Goal: Navigation & Orientation: Find specific page/section

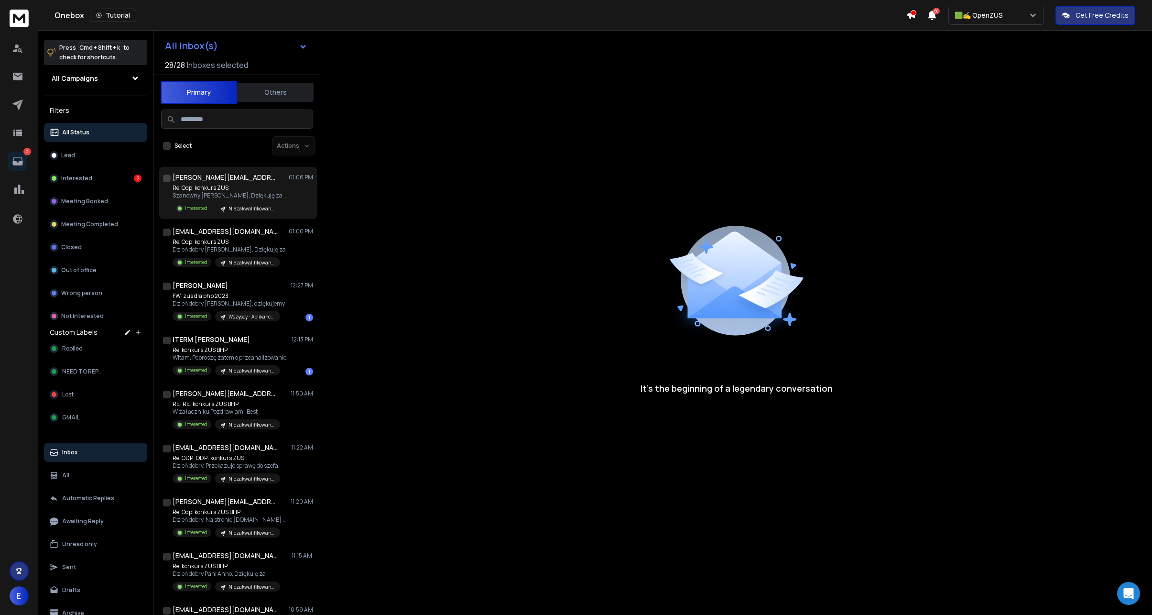
click at [236, 196] on p "Szanowny [PERSON_NAME], Dziękuję za zainteresowanie." at bounding box center [230, 196] width 115 height 8
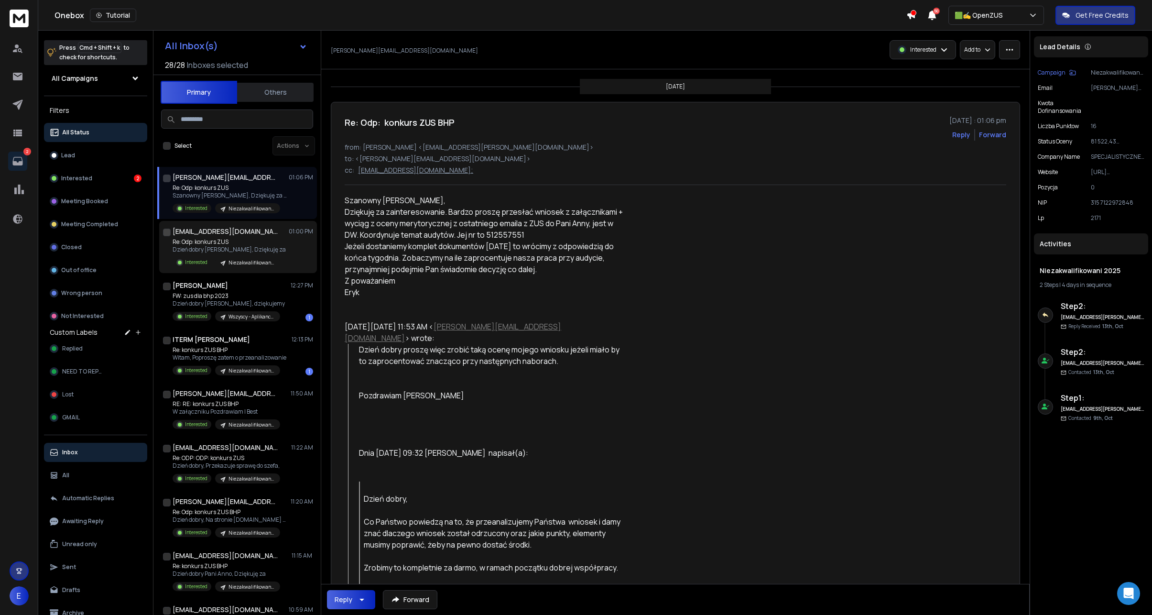
click at [213, 235] on h1 "[EMAIL_ADDRESS][DOMAIN_NAME]" at bounding box center [225, 232] width 105 height 10
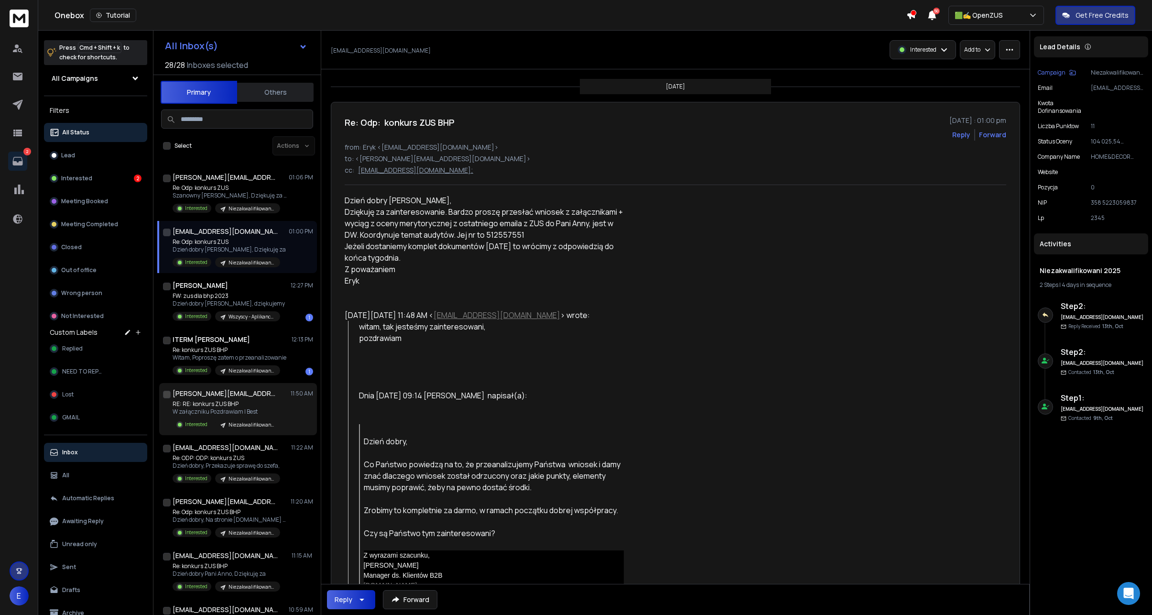
click at [241, 395] on div "[PERSON_NAME][EMAIL_ADDRESS][DOMAIN_NAME] 11:50 AM" at bounding box center [243, 394] width 141 height 10
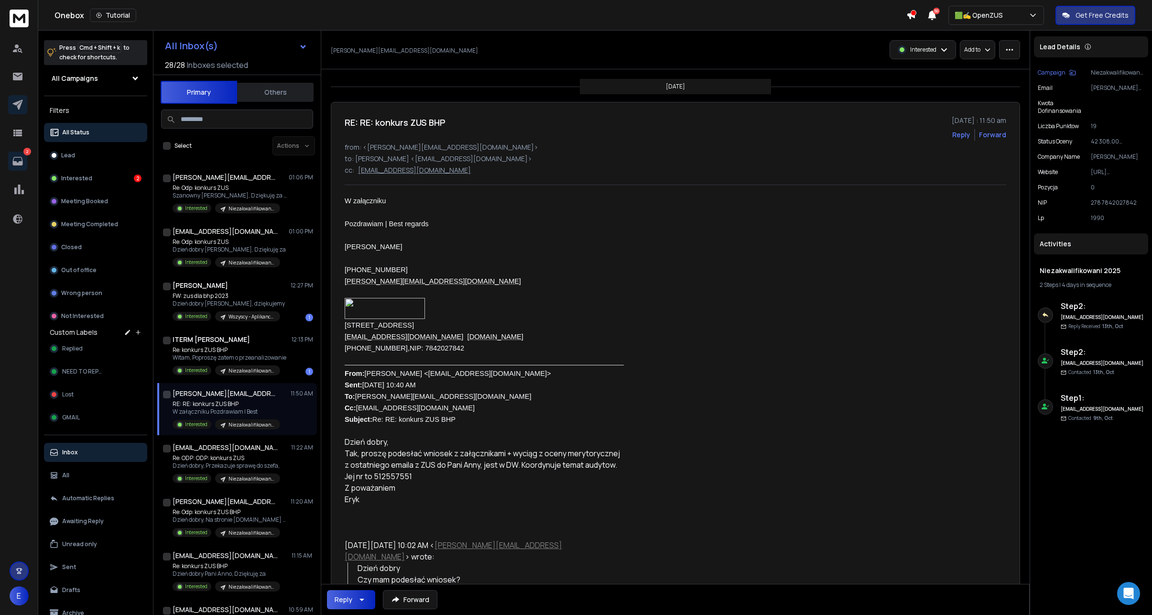
click at [23, 109] on link at bounding box center [17, 104] width 19 height 19
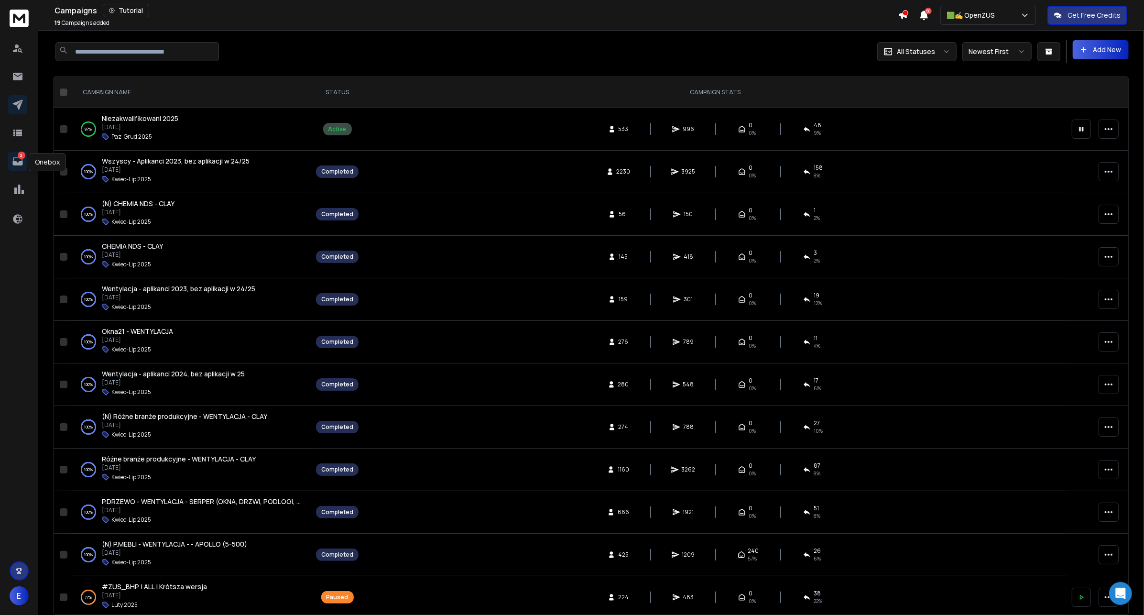
click at [16, 153] on link "2" at bounding box center [17, 161] width 19 height 19
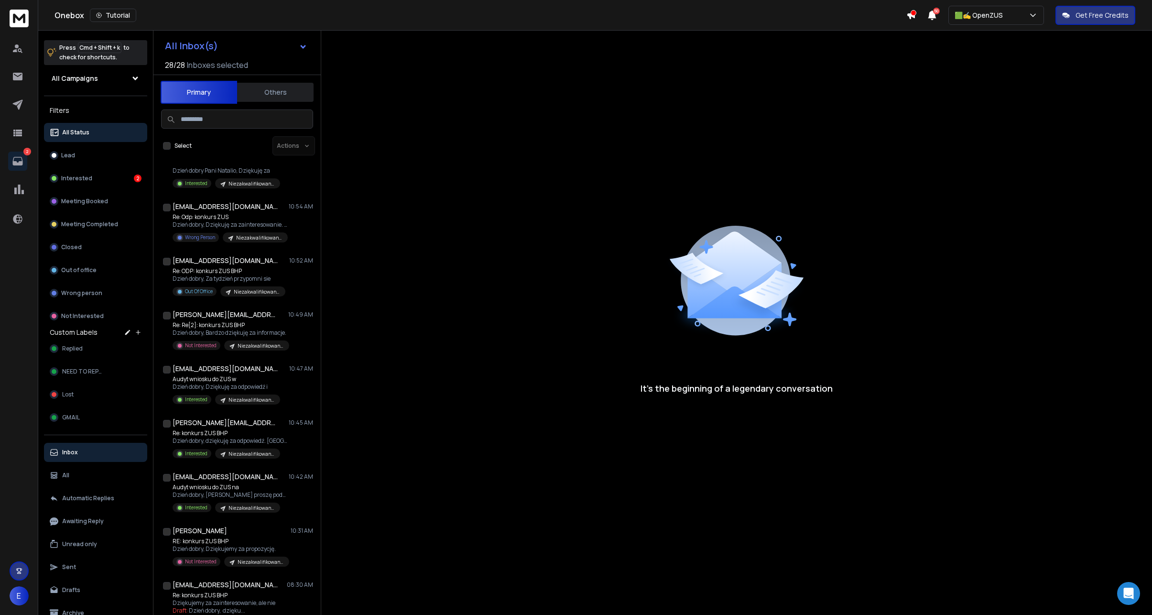
scroll to position [599, 0]
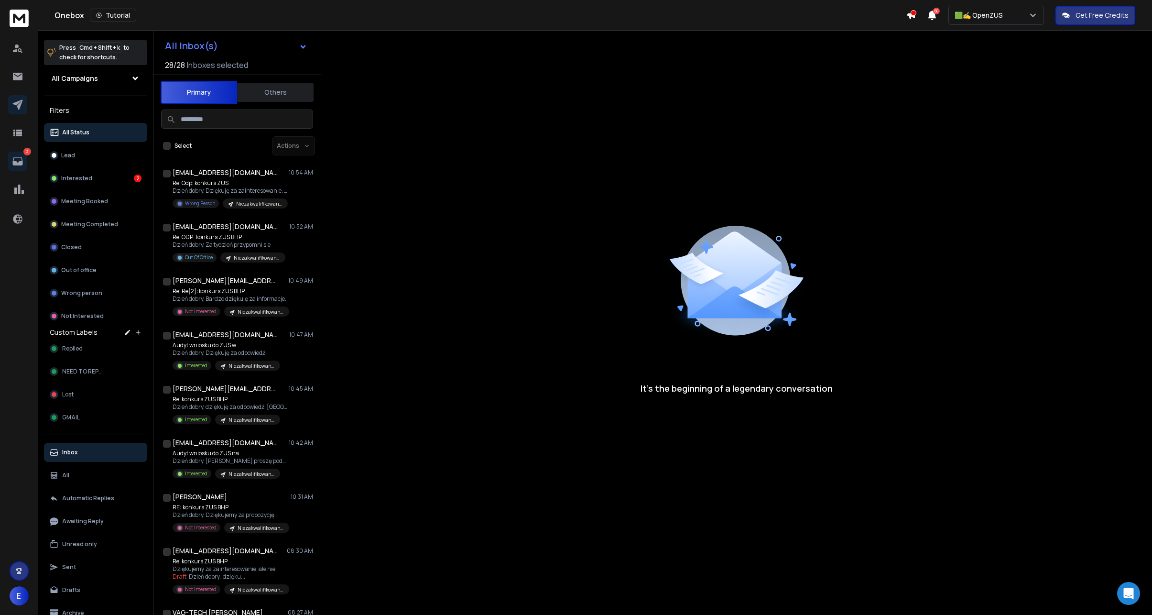
click at [24, 105] on link at bounding box center [17, 104] width 19 height 19
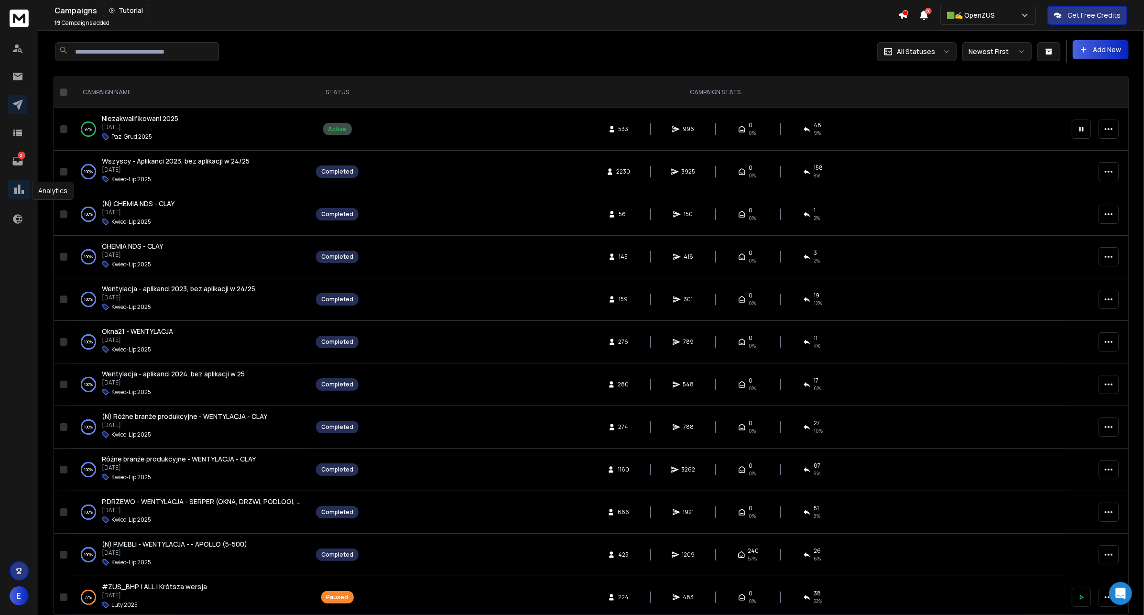
click at [15, 188] on icon at bounding box center [19, 189] width 14 height 14
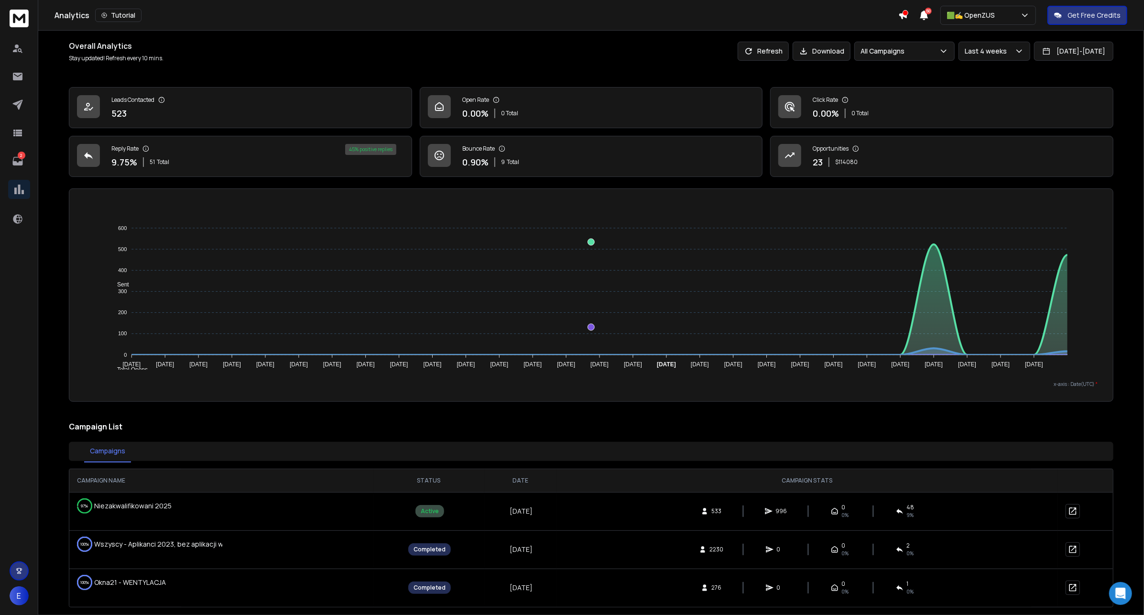
drag, startPoint x: 0, startPoint y: 0, endPoint x: 254, endPoint y: 35, distance: 256.3
click at [254, 35] on div "Overall Analytics Stay updated! Refresh every 10 mins. Refresh Download All Cam…" at bounding box center [591, 324] width 1106 height 586
click at [973, 14] on p "🟩✍️ OpenZUS" at bounding box center [973, 16] width 52 height 10
